Goal: Check status

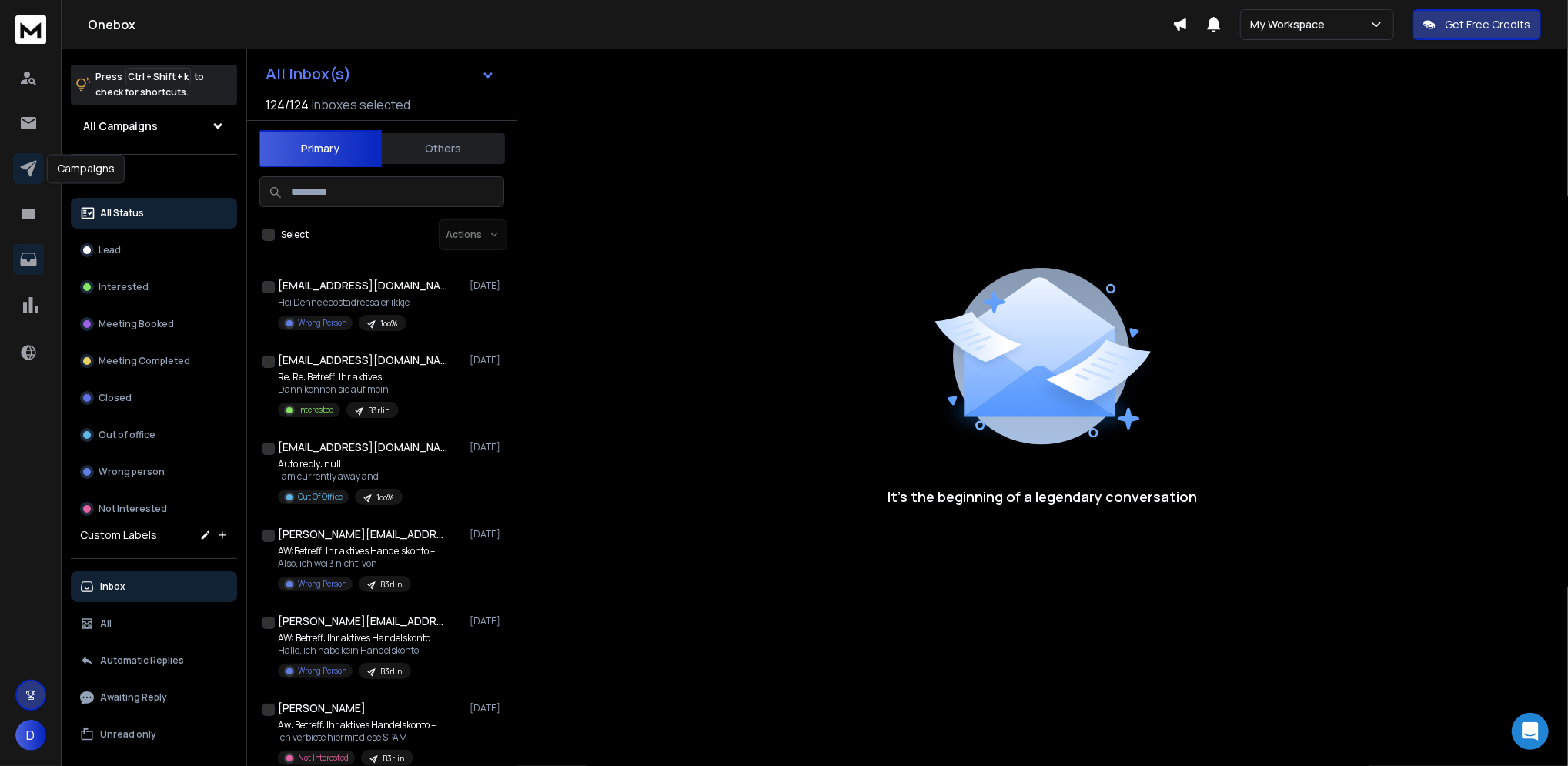
click at [33, 180] on link at bounding box center [28, 169] width 31 height 31
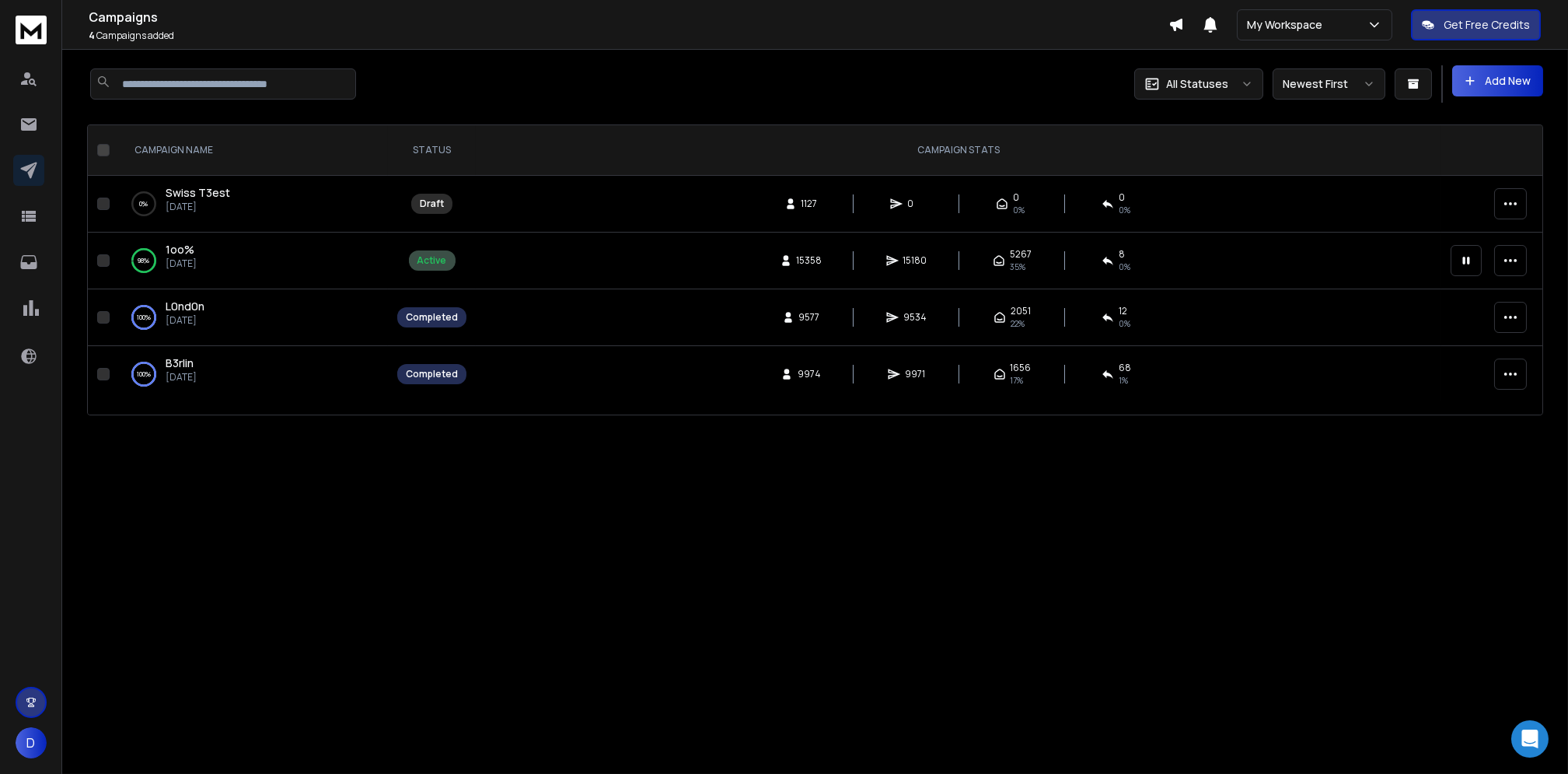
click at [224, 257] on div "98 % 1oo% [DATE]" at bounding box center [252, 260] width 241 height 37
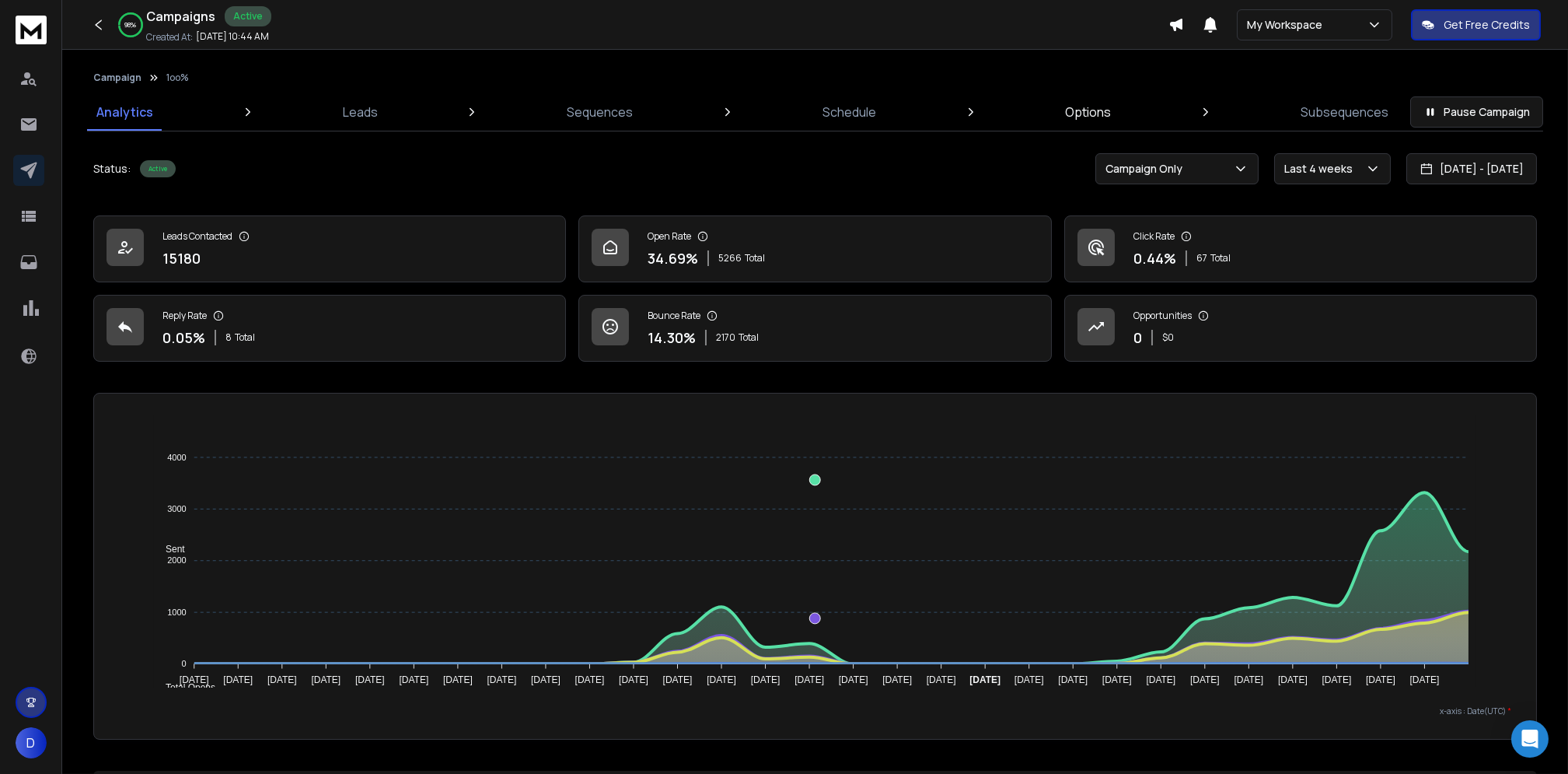
click at [1117, 100] on link "Options" at bounding box center [1087, 112] width 65 height 37
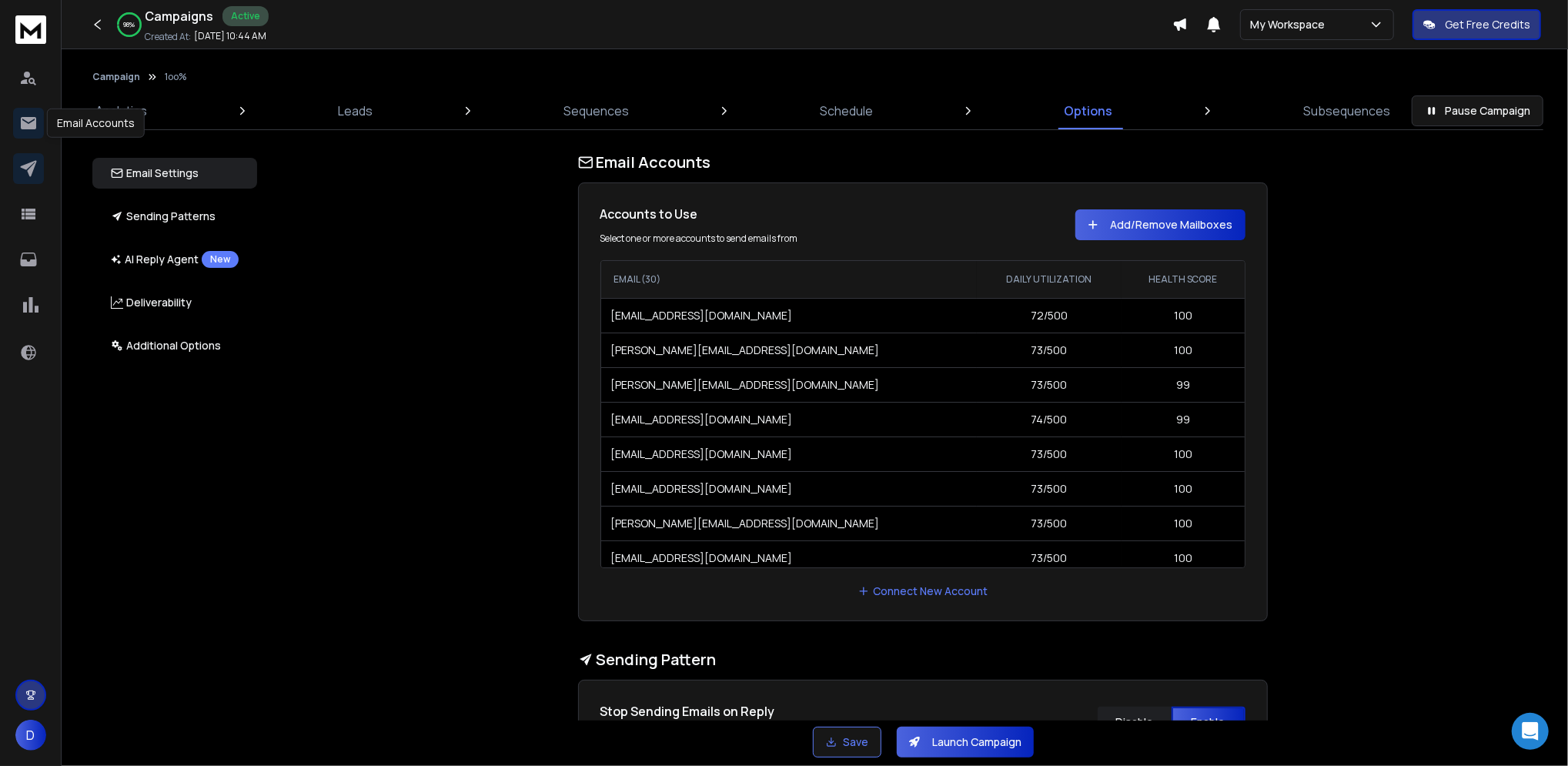
click at [38, 130] on link at bounding box center [28, 123] width 31 height 31
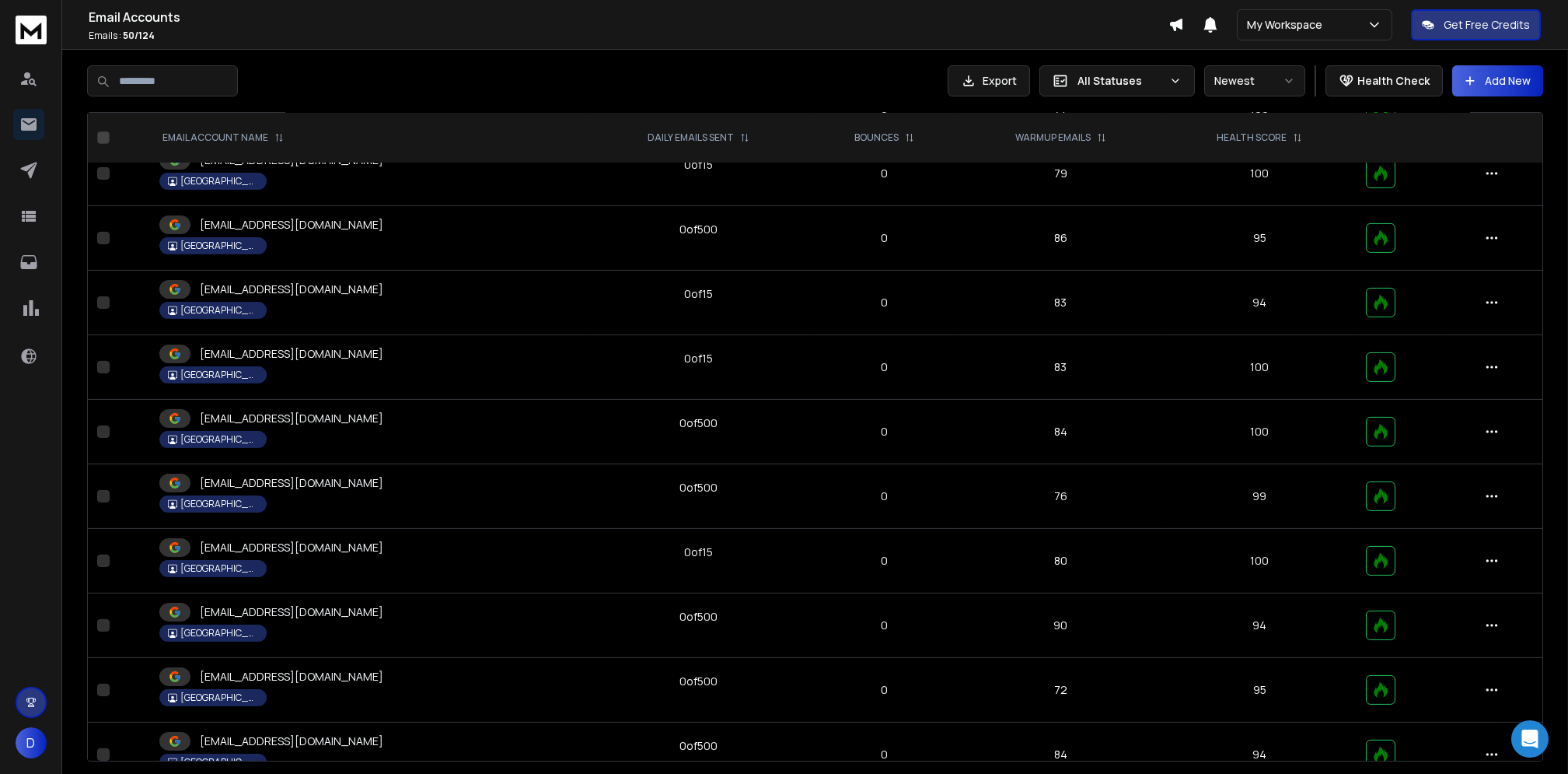
scroll to position [1555, 0]
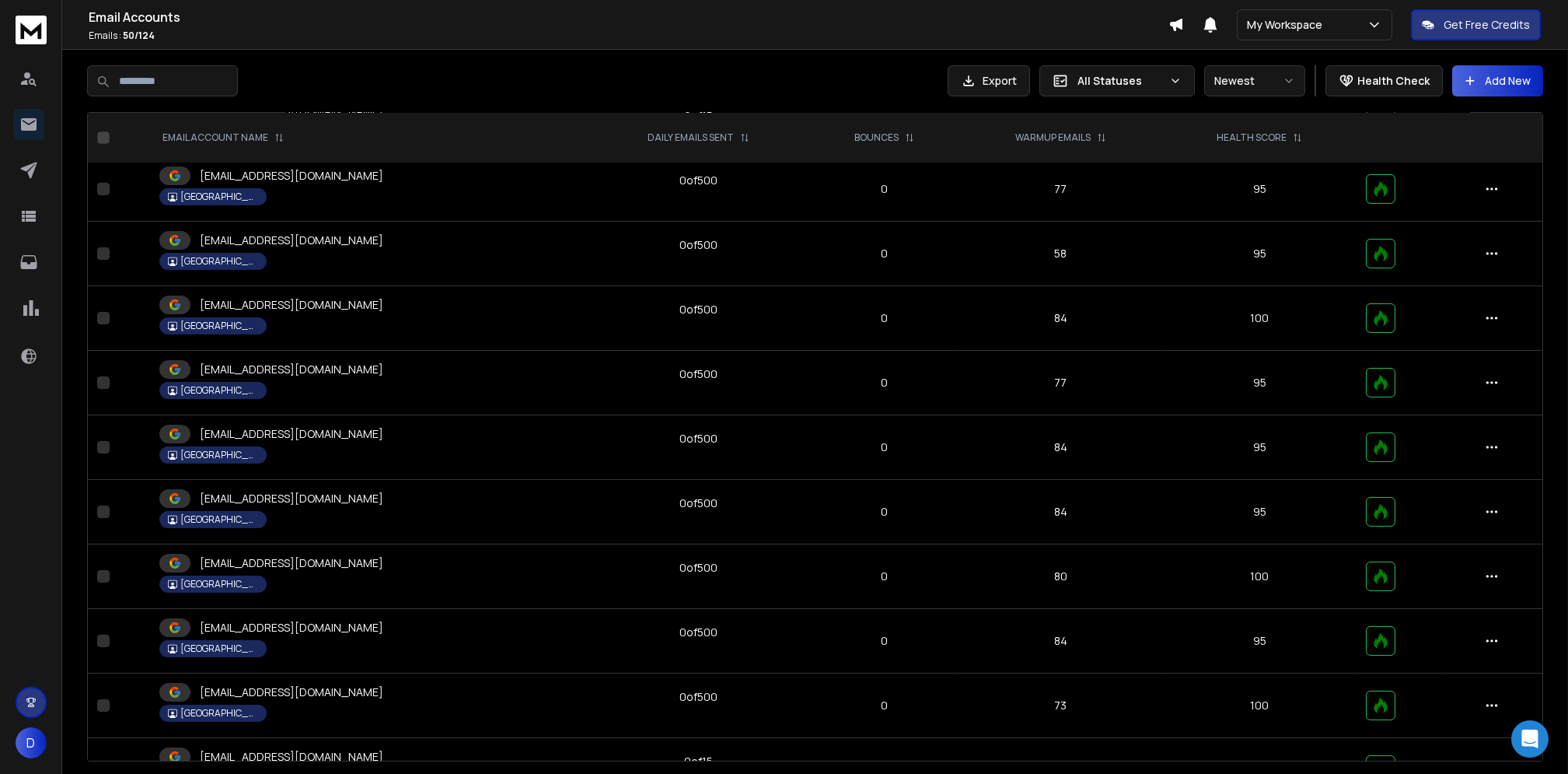
click at [1272, 127] on th "HEALTH SCORE" at bounding box center [1259, 138] width 194 height 50
click at [1270, 139] on p "HEALTH SCORE" at bounding box center [1251, 138] width 70 height 12
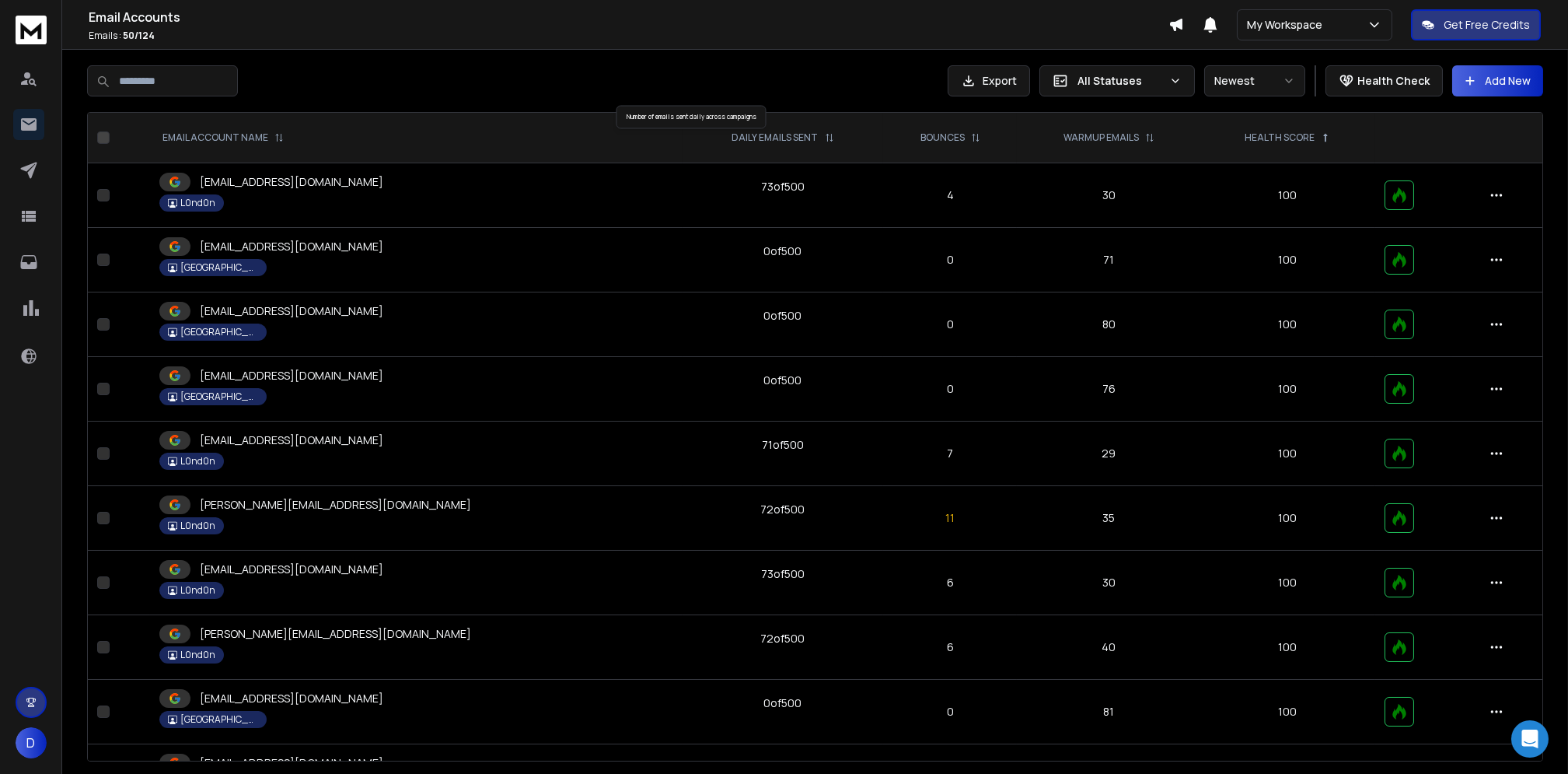
click at [687, 134] on body "Get only verified leads with our AI-powered Lead Finder, starting at $22/mo Try…" at bounding box center [784, 387] width 1568 height 774
click at [736, 136] on div "DAILY EMAILS SENT" at bounding box center [782, 138] width 175 height 12
